Goal: Task Accomplishment & Management: Manage account settings

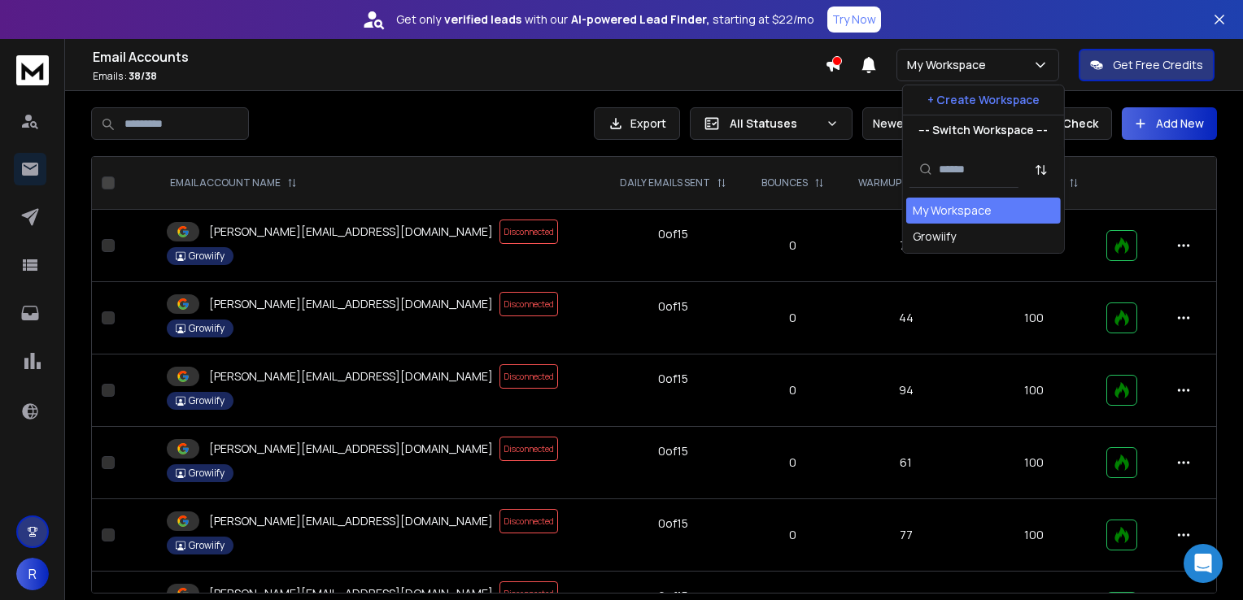
click at [986, 133] on p "--- Switch Workspace ---" at bounding box center [982, 130] width 129 height 16
click at [939, 233] on div "Growiify" at bounding box center [933, 237] width 43 height 16
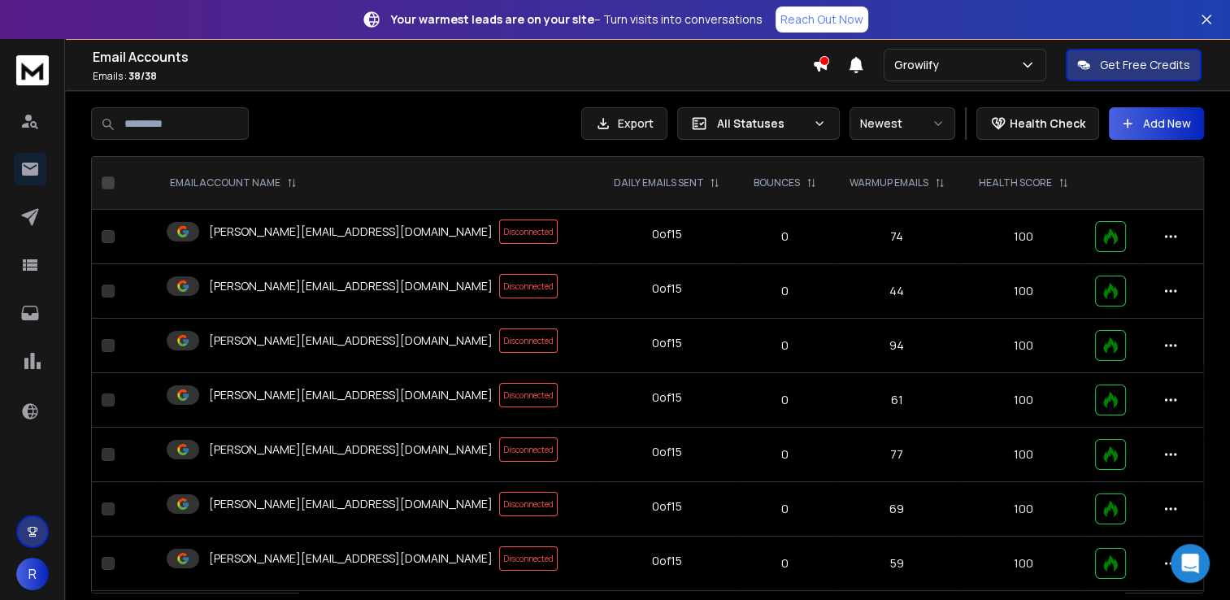
click at [1034, 61] on icon "button" at bounding box center [1028, 65] width 16 height 16
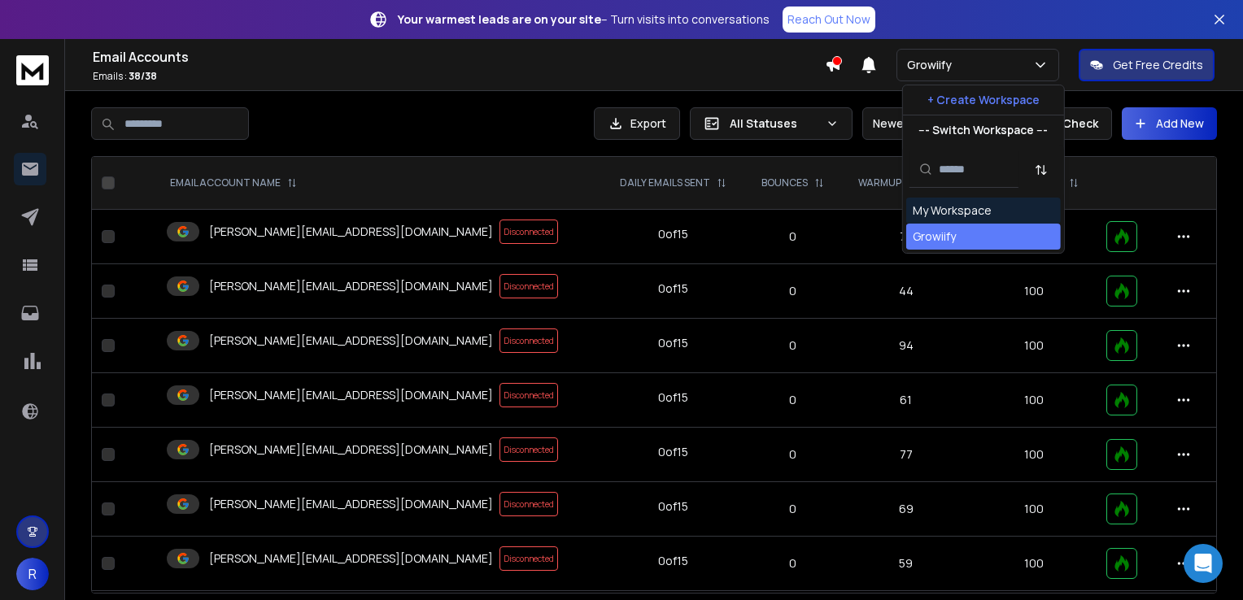
click at [947, 207] on div "My Workspace" at bounding box center [951, 210] width 79 height 16
